Goal: Navigation & Orientation: Find specific page/section

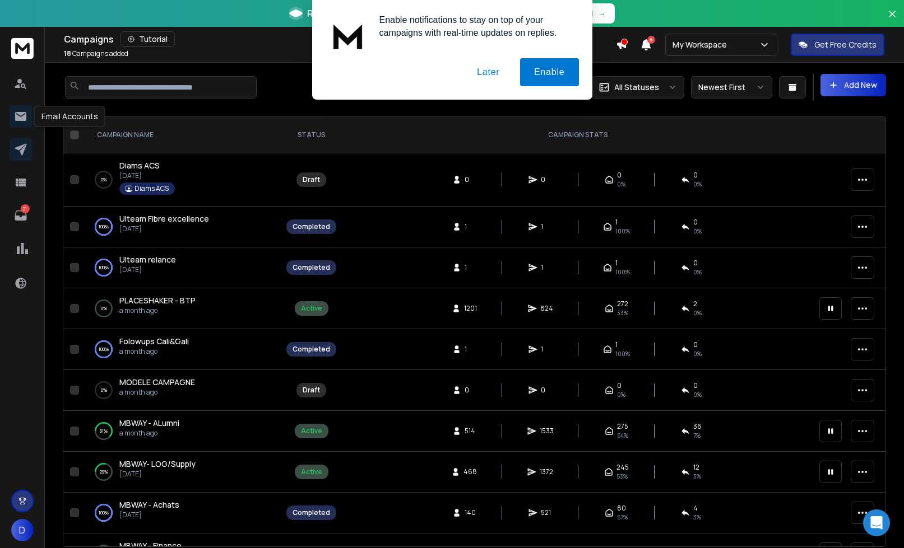
click at [18, 118] on icon at bounding box center [20, 116] width 11 height 9
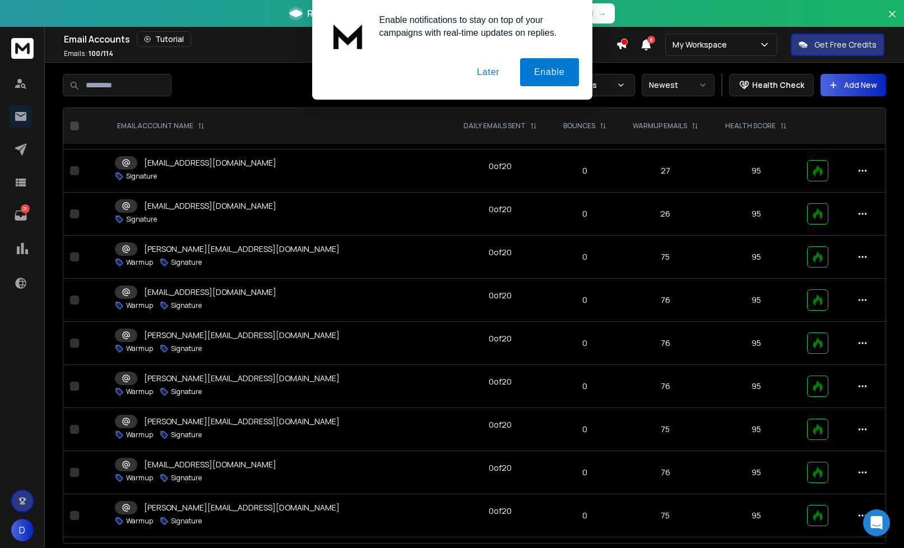
scroll to position [434, 0]
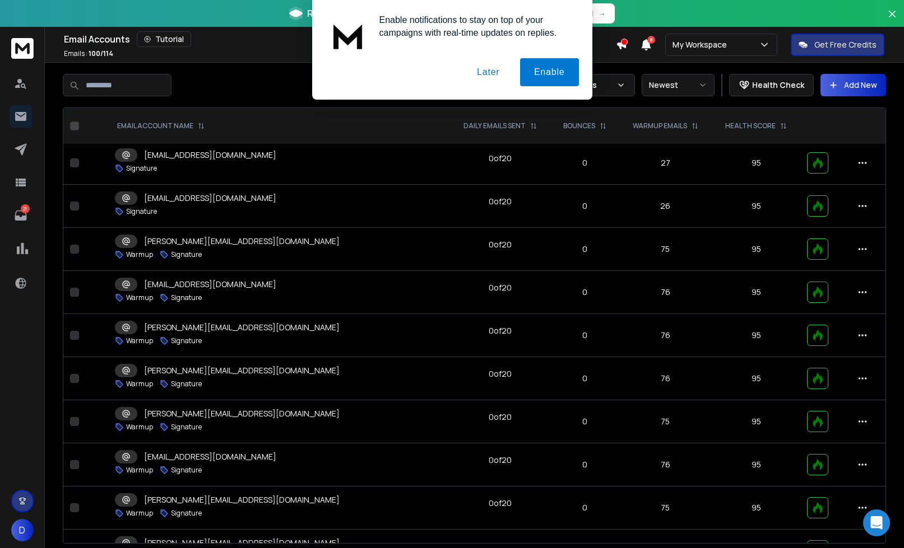
click at [485, 72] on button "Later" at bounding box center [488, 72] width 50 height 28
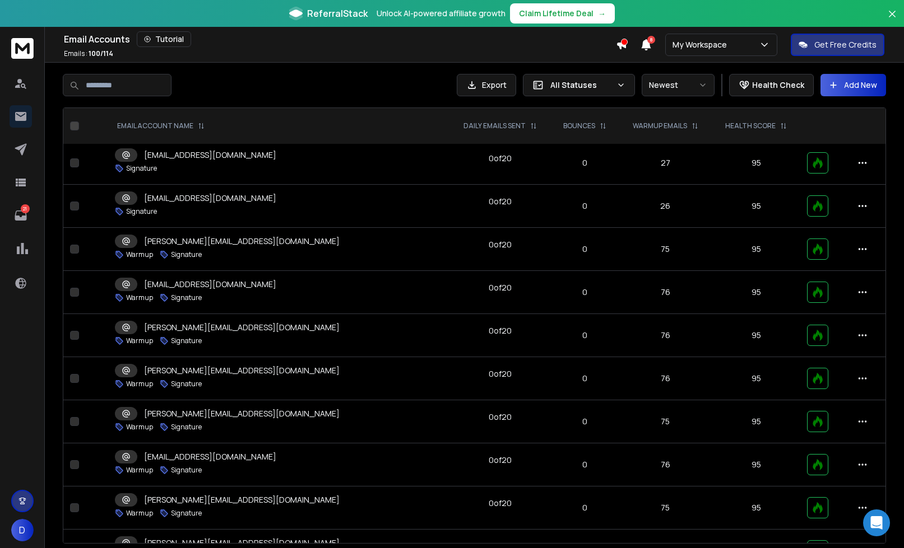
click at [421, 46] on div "Email Accounts Tutorial" at bounding box center [340, 39] width 552 height 16
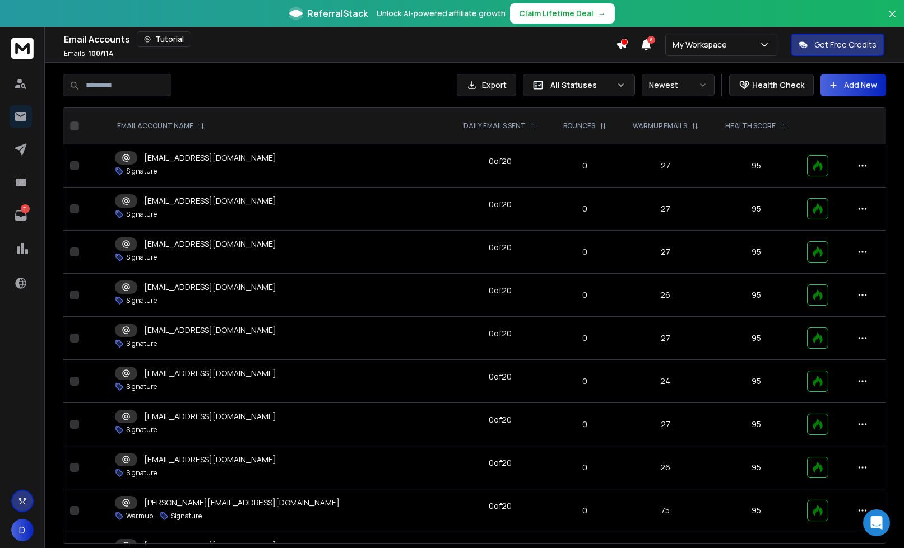
scroll to position [0, 0]
click at [319, 92] on div at bounding box center [256, 85] width 387 height 22
click at [54, 218] on div "Export All Statuses Newest Health Check Add New EMAIL ACCOUNT NAME DAILY EMAILS…" at bounding box center [474, 309] width 859 height 492
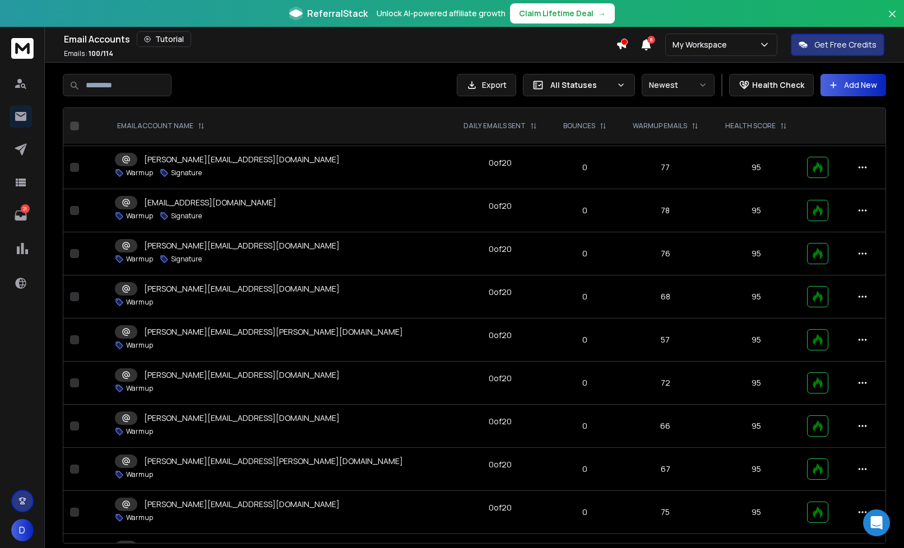
scroll to position [1020, 0]
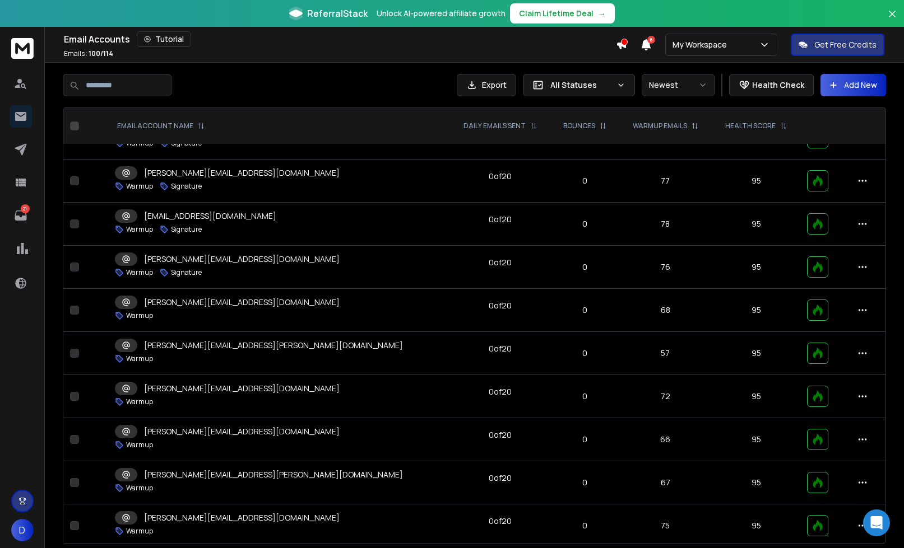
click at [317, 81] on div at bounding box center [256, 85] width 387 height 22
click at [384, 63] on div "Export All Statuses Newest Health Check Add New EMAIL ACCOUNT NAME DAILY EMAILS…" at bounding box center [474, 309] width 859 height 492
click at [417, 55] on div "Emails : 100 / 114" at bounding box center [340, 53] width 552 height 9
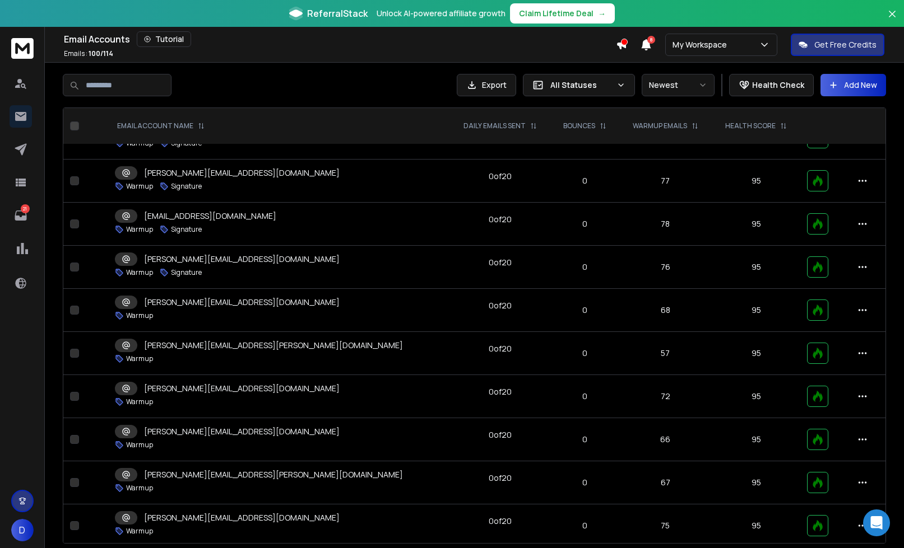
click at [412, 76] on div at bounding box center [256, 85] width 387 height 22
click at [478, 40] on div "Email Accounts Tutorial" at bounding box center [340, 39] width 552 height 16
click at [890, 17] on icon "Close banner" at bounding box center [892, 14] width 10 height 10
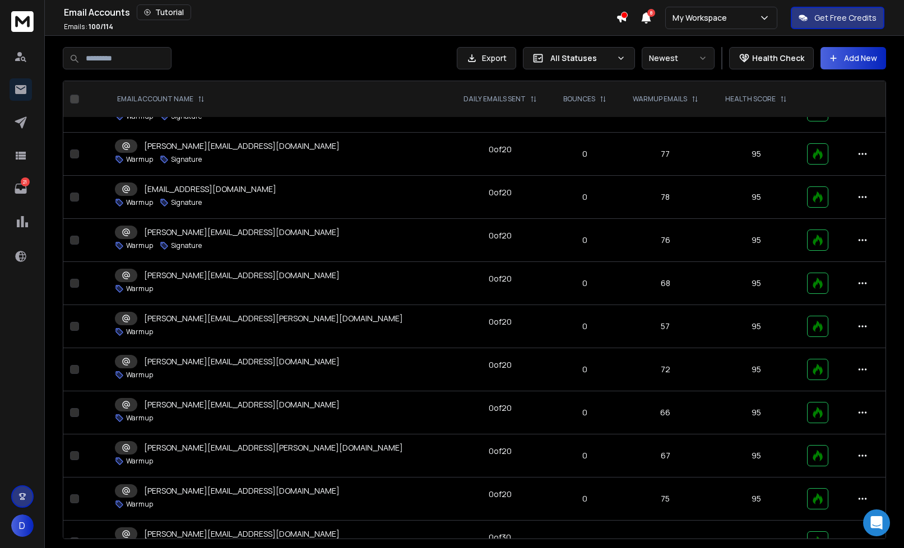
click at [337, 56] on div at bounding box center [256, 58] width 387 height 22
